Goal: Task Accomplishment & Management: Manage account settings

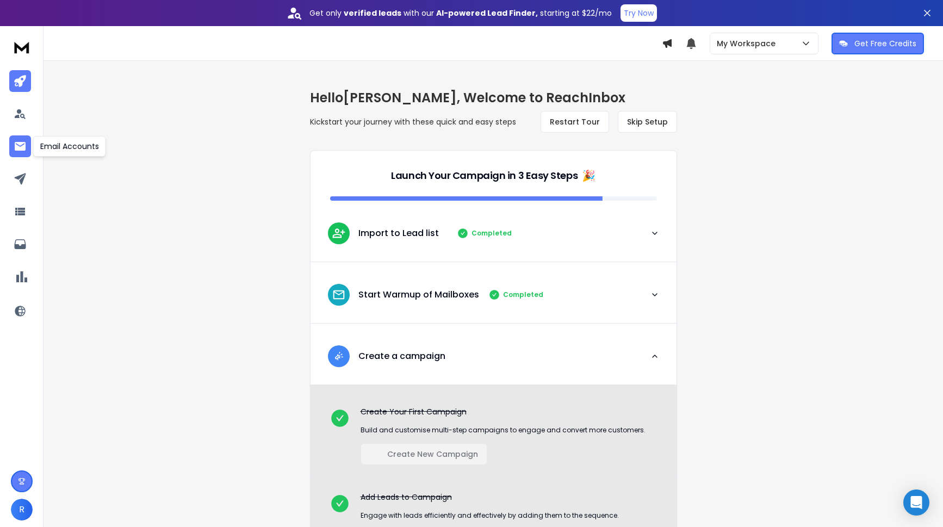
click at [21, 147] on icon at bounding box center [20, 146] width 11 height 9
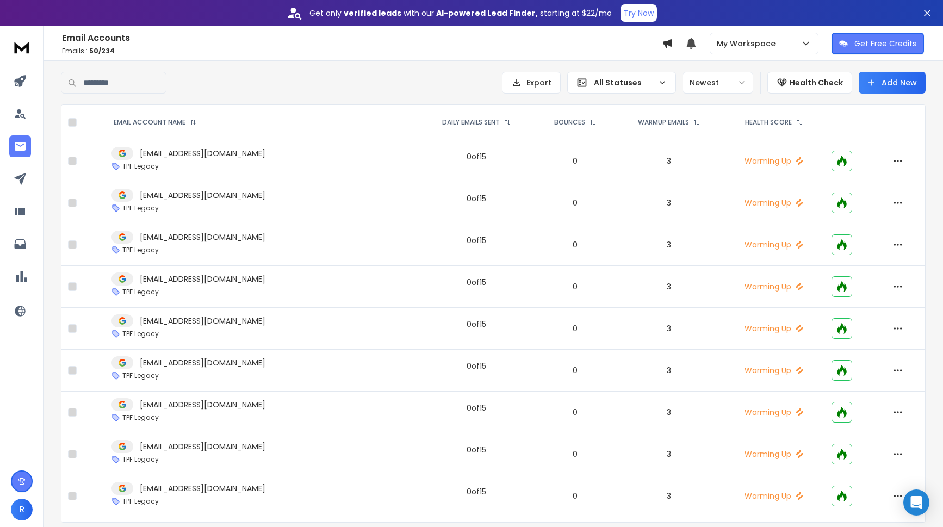
click at [861, 88] on button "Add New" at bounding box center [891, 83] width 67 height 22
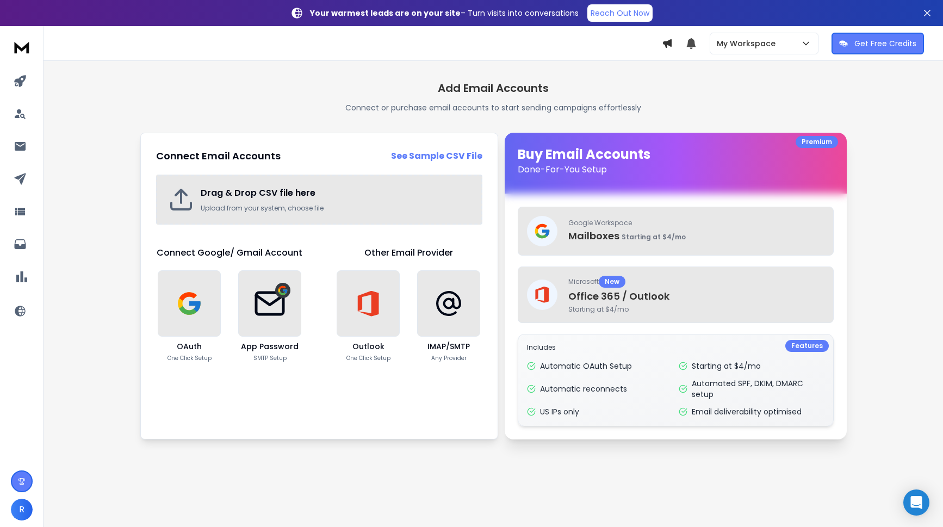
click at [202, 303] on icon at bounding box center [189, 303] width 27 height 33
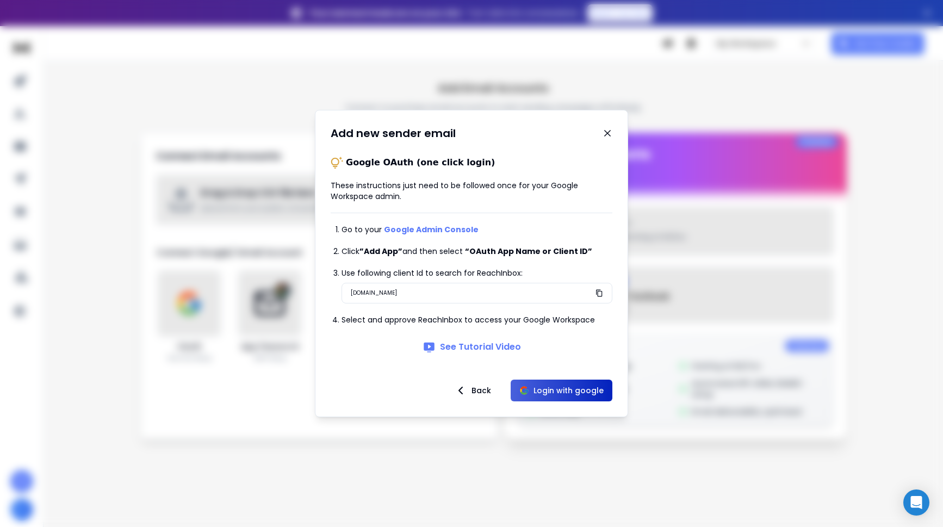
click at [568, 390] on button "Login with google" at bounding box center [561, 390] width 102 height 22
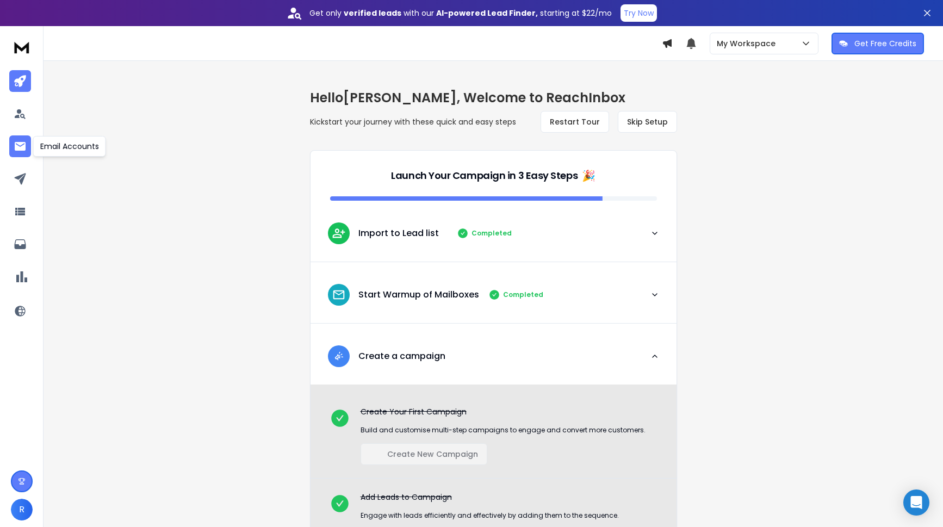
click at [19, 143] on icon at bounding box center [20, 146] width 11 height 9
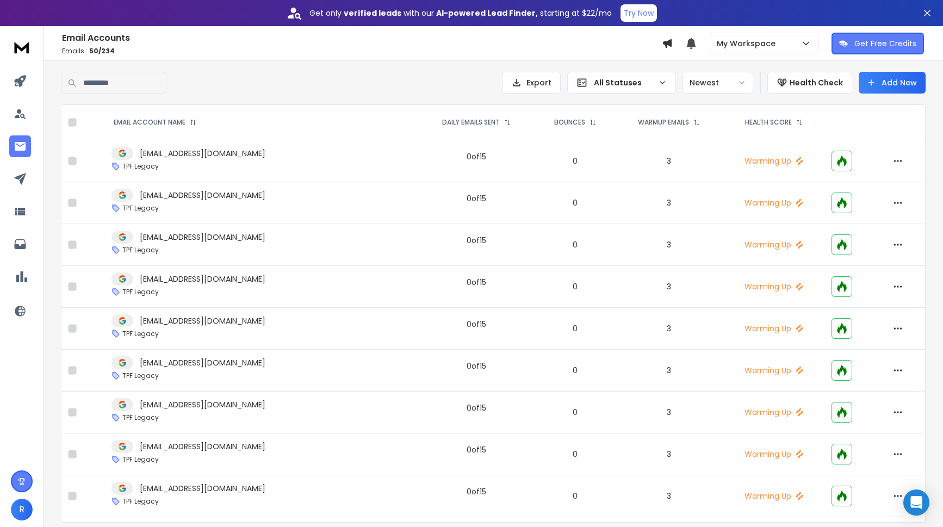
click at [892, 85] on button "Add New" at bounding box center [891, 83] width 67 height 22
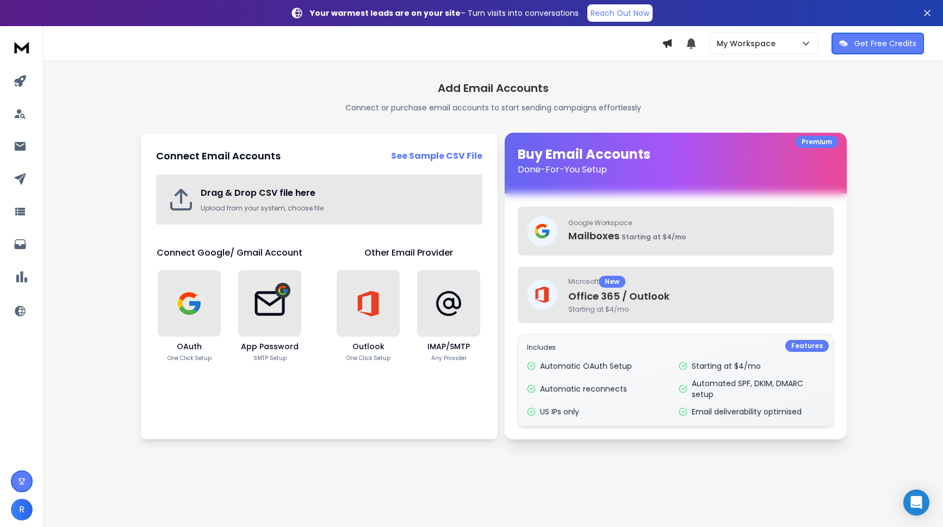
click at [189, 308] on icon at bounding box center [189, 303] width 27 height 33
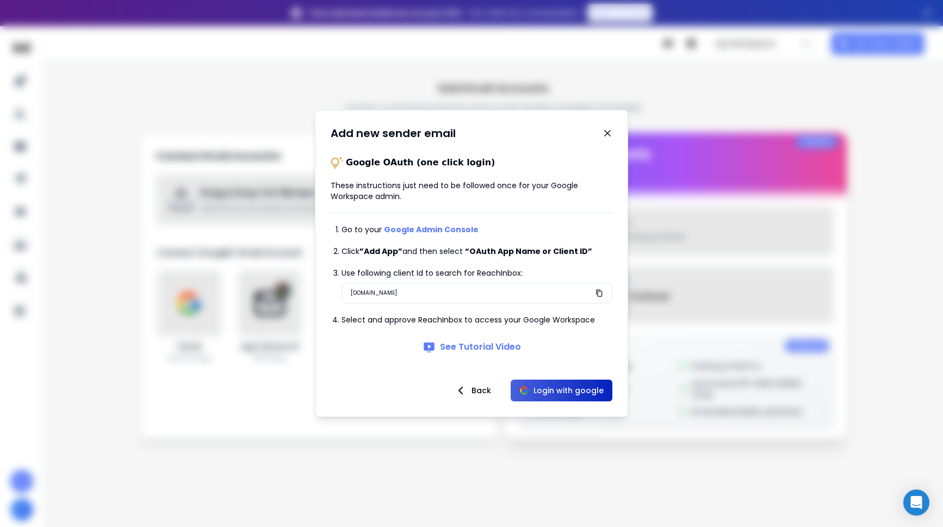
click at [551, 391] on button "Login with google" at bounding box center [561, 390] width 102 height 22
